Goal: Check status: Check status

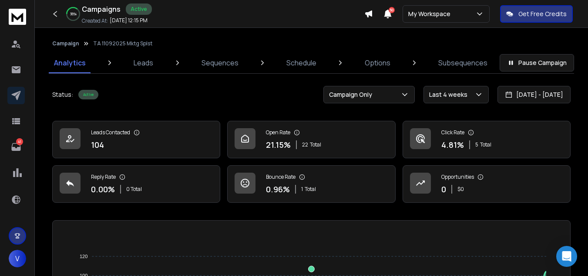
click at [71, 47] on div "Campaign TA 11092025 Mktg Splst" at bounding box center [311, 44] width 525 height 14
click at [71, 45] on button "Campaign" at bounding box center [65, 43] width 27 height 7
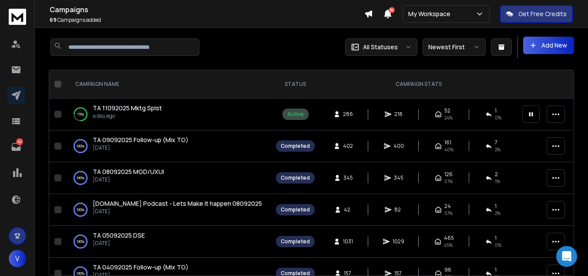
click at [138, 108] on span "TA 11092025 Mktg Splst" at bounding box center [127, 108] width 69 height 8
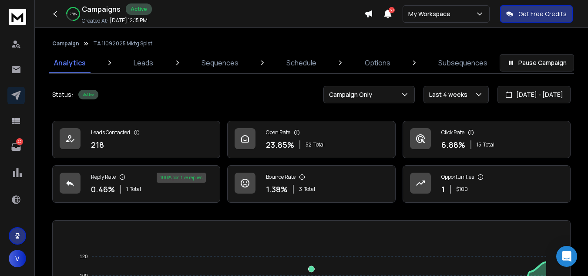
click at [66, 40] on button "Campaign" at bounding box center [65, 43] width 27 height 7
